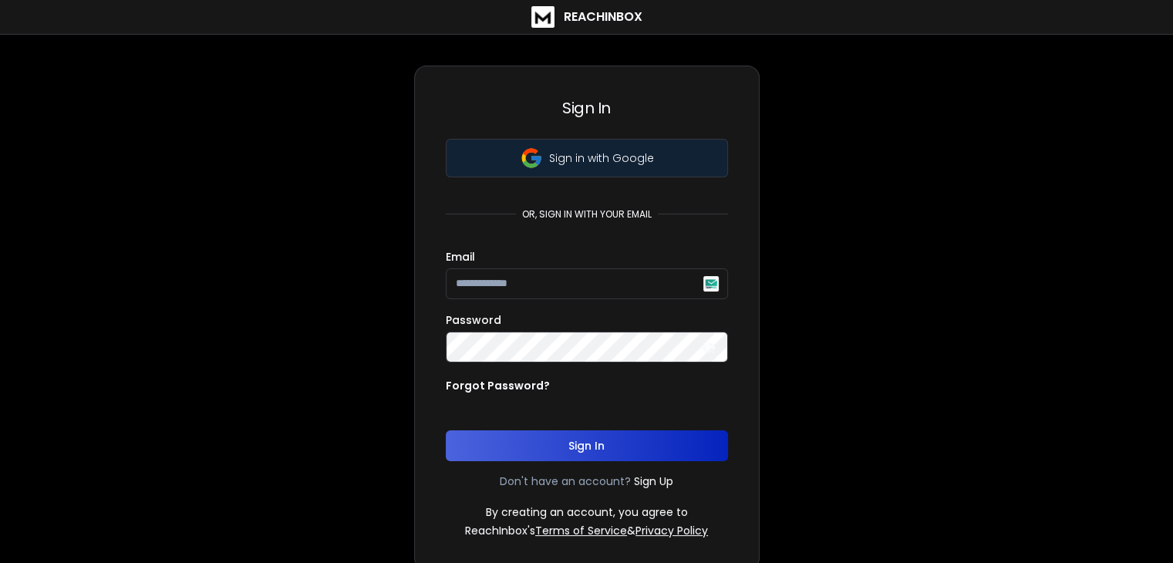
click at [642, 145] on button "Sign in with Google" at bounding box center [587, 158] width 282 height 39
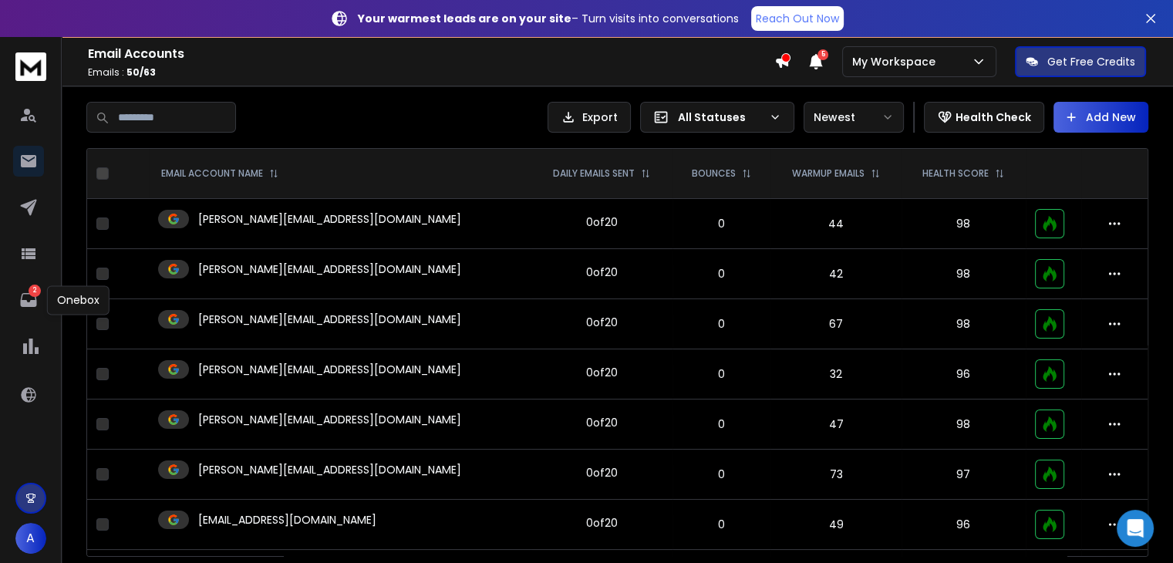
click at [12, 300] on div "2 A" at bounding box center [31, 303] width 62 height 532
click at [21, 300] on icon at bounding box center [28, 300] width 16 height 14
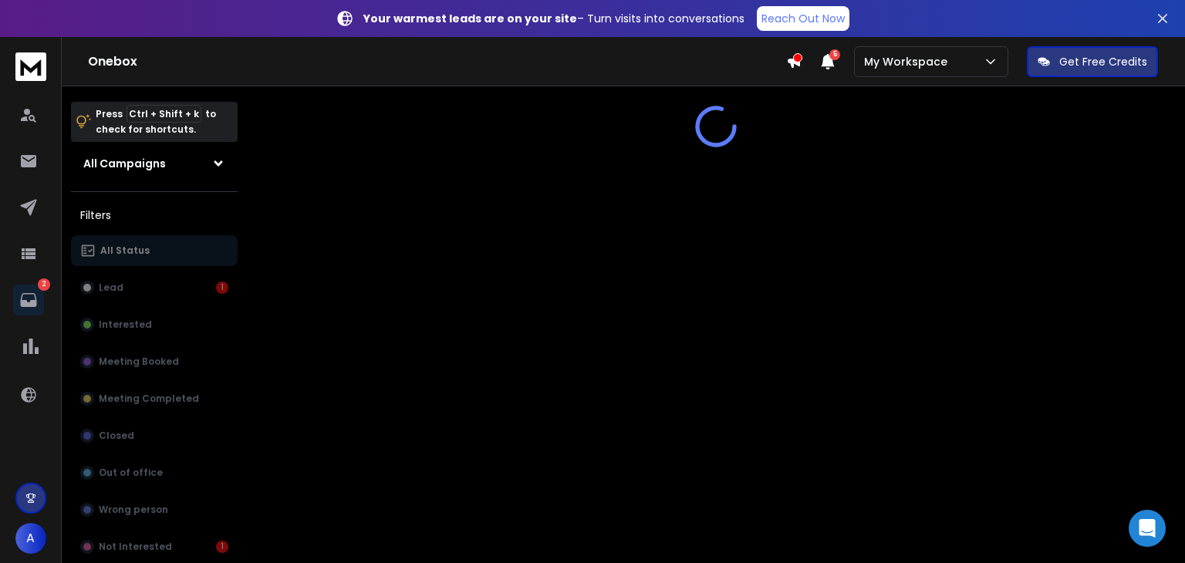
click at [143, 295] on button "Lead 1" at bounding box center [154, 287] width 167 height 31
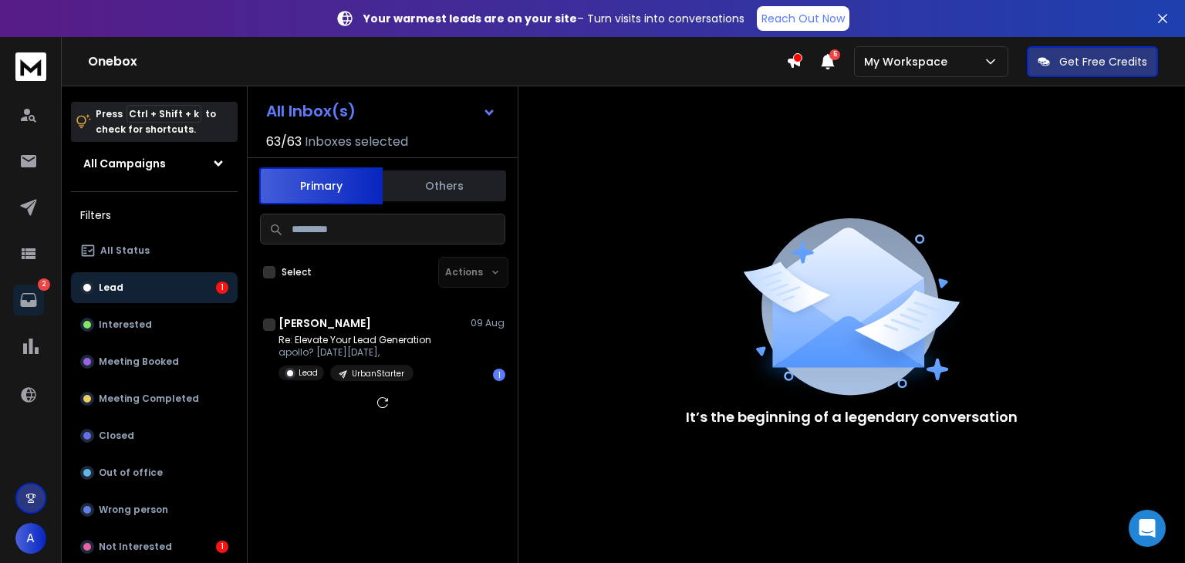
click at [143, 295] on button "Lead 1" at bounding box center [154, 287] width 167 height 31
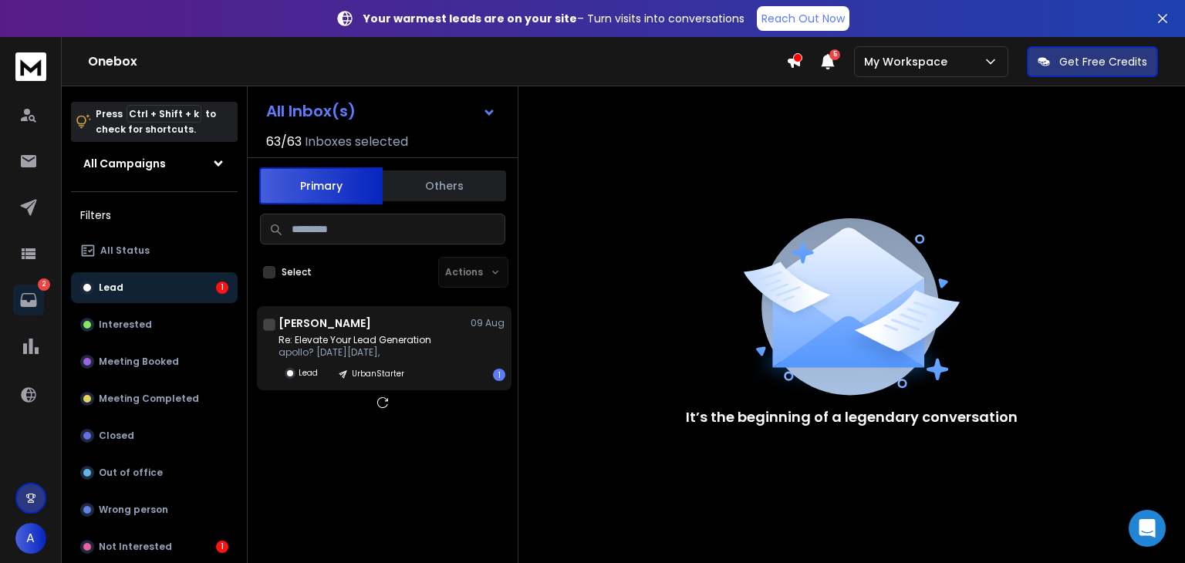
click at [319, 332] on div "[PERSON_NAME] [DATE] Re: Elevate Your Lead Generation apollo? [DATE][DATE], Lea…" at bounding box center [391, 348] width 227 height 66
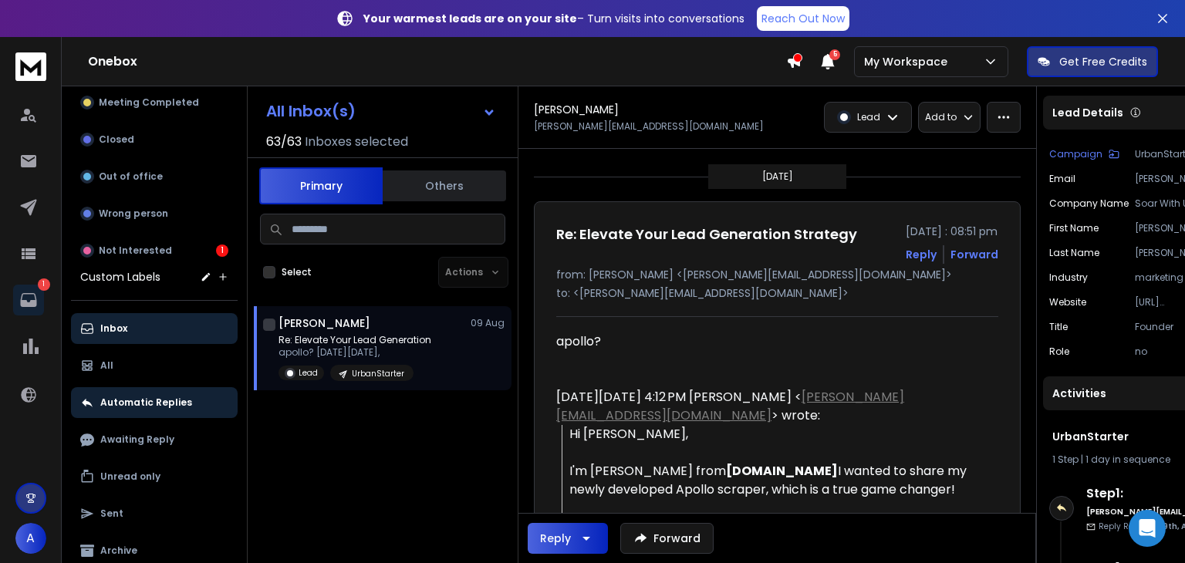
scroll to position [296, 0]
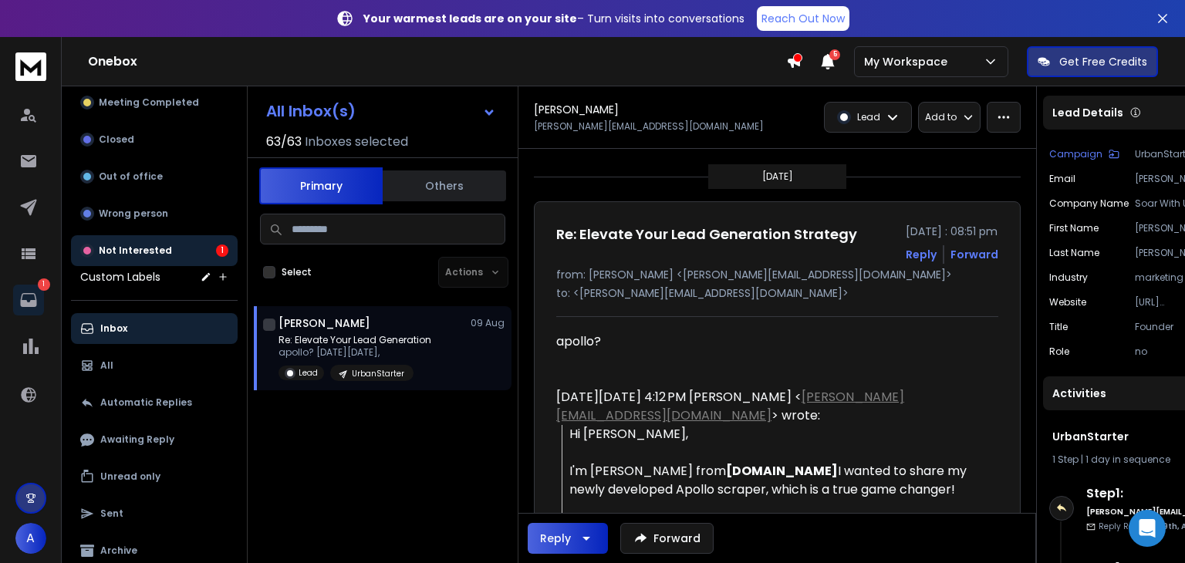
click at [167, 250] on button "Not Interested 1" at bounding box center [154, 250] width 167 height 31
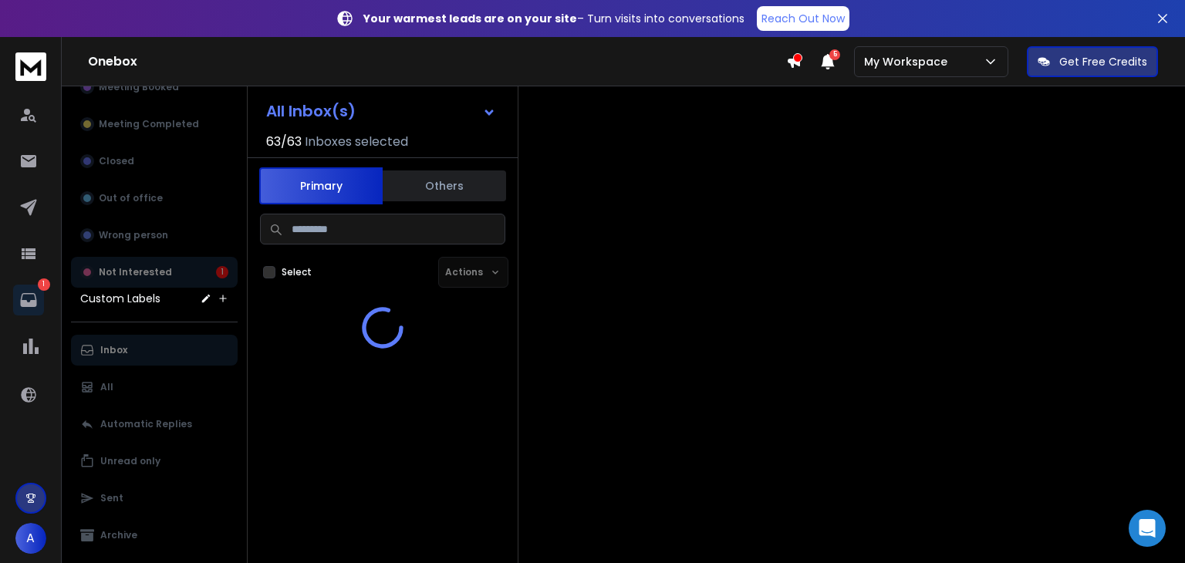
scroll to position [287, 0]
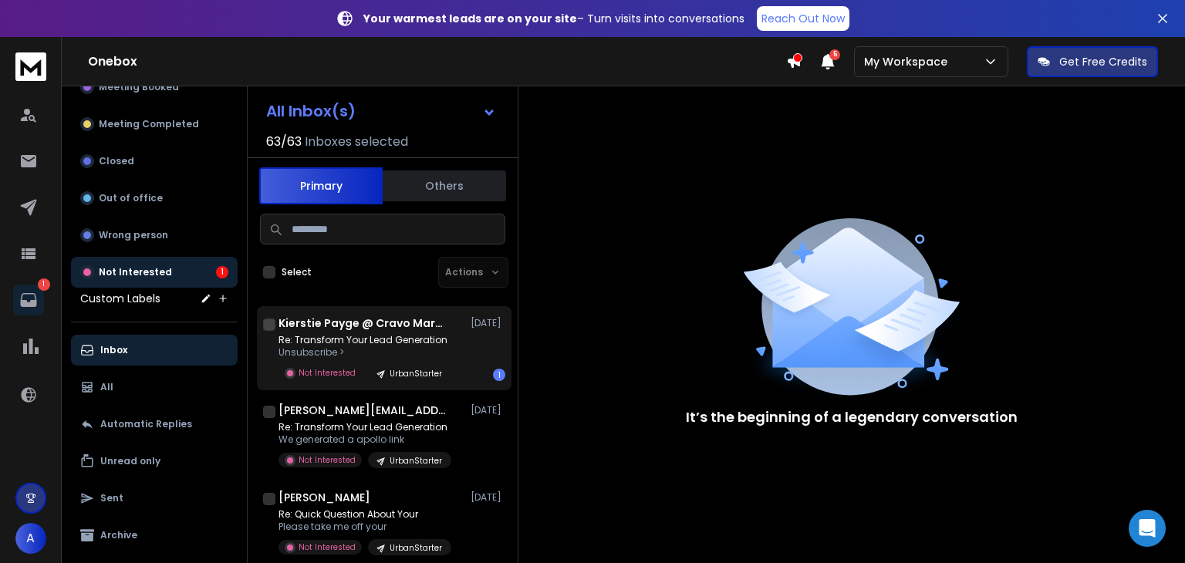
click at [386, 336] on p "Re: Transform Your Lead Generation" at bounding box center [364, 340] width 173 height 12
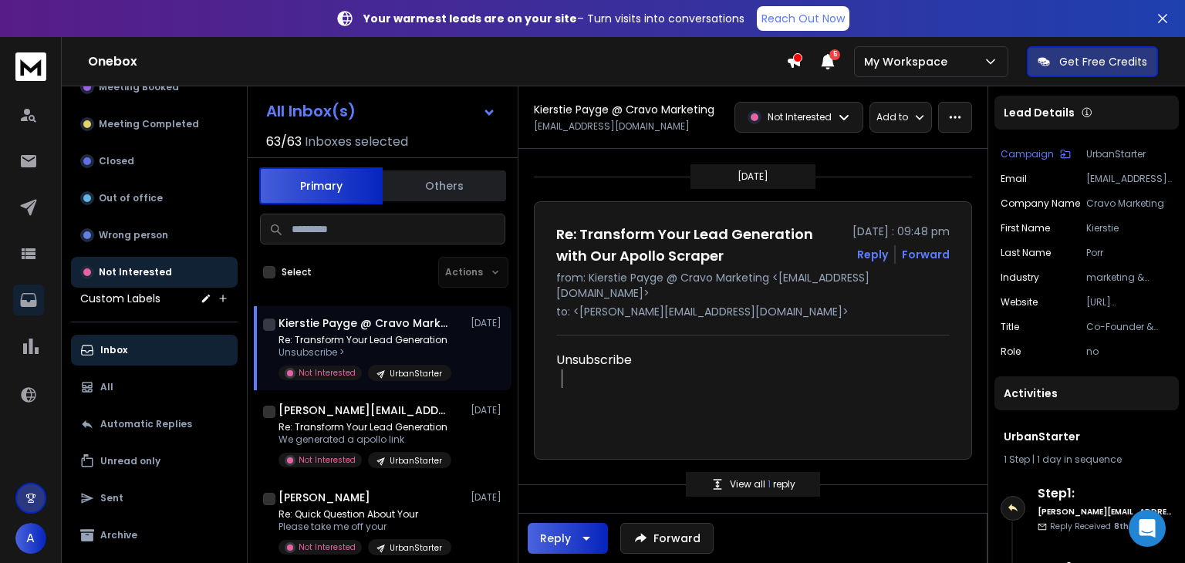
click at [333, 329] on h1 "Kierstie Payge @ Cravo Marketing" at bounding box center [363, 322] width 170 height 15
